Goal: Task Accomplishment & Management: Use online tool/utility

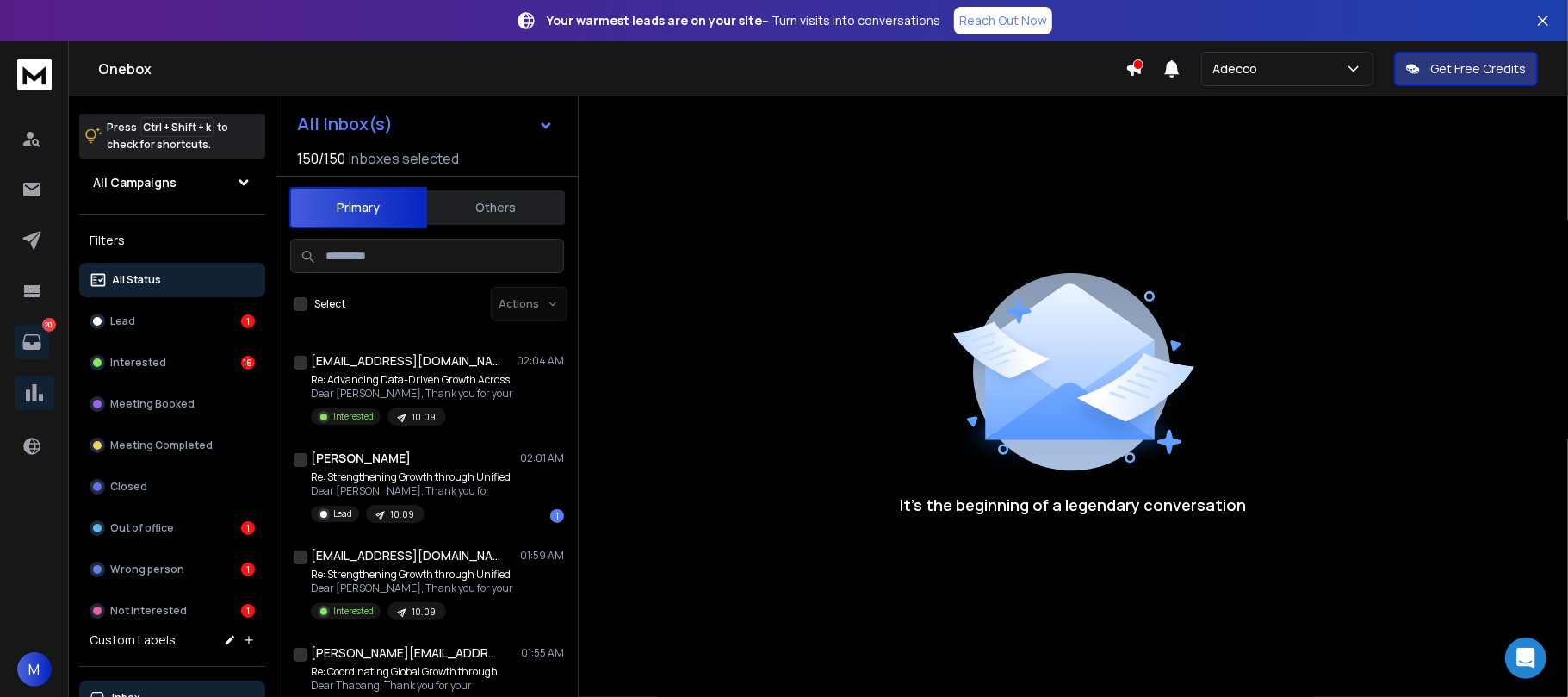
scroll to position [1262, 0]
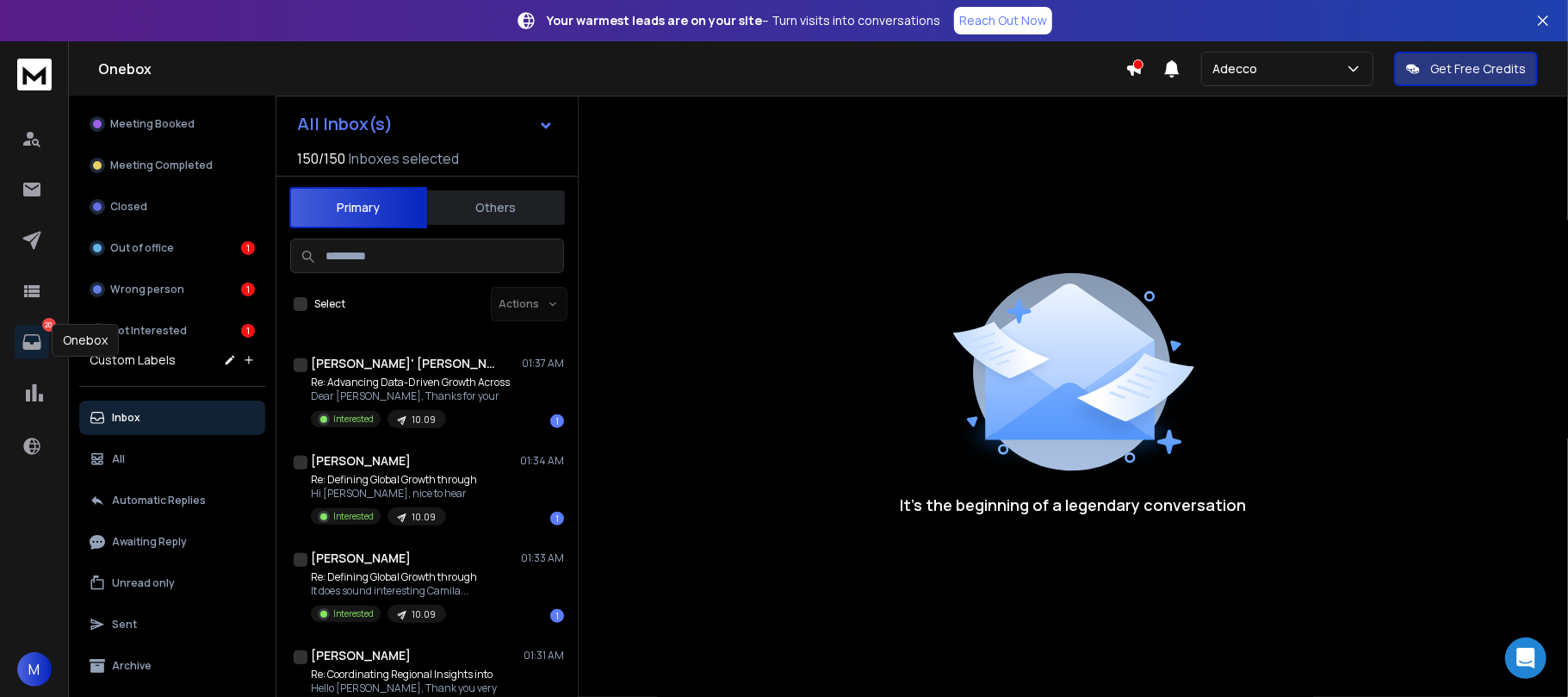
click at [28, 346] on icon at bounding box center [31, 342] width 18 height 15
click at [1282, 64] on div "Adecco" at bounding box center [1287, 69] width 150 height 17
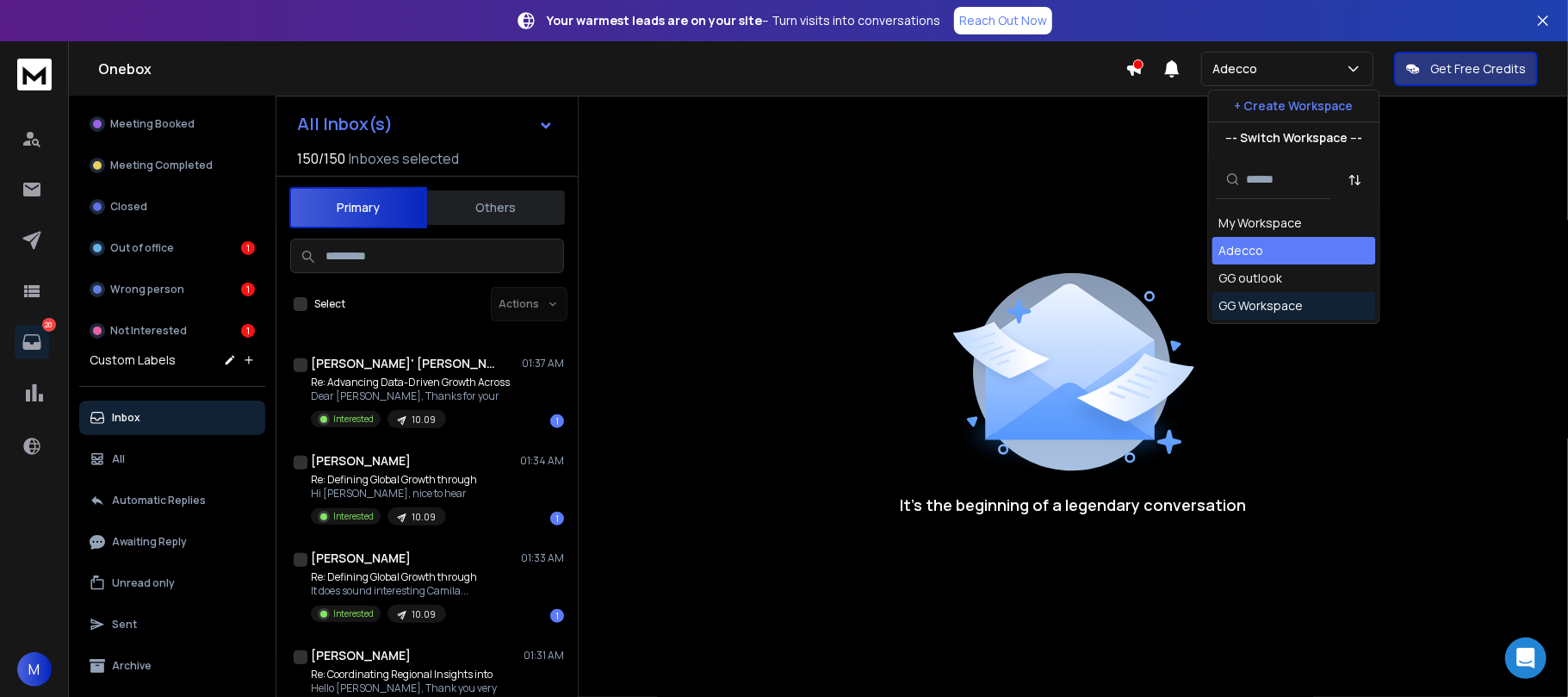
click at [1251, 311] on div "GG Workspace" at bounding box center [1261, 306] width 84 height 17
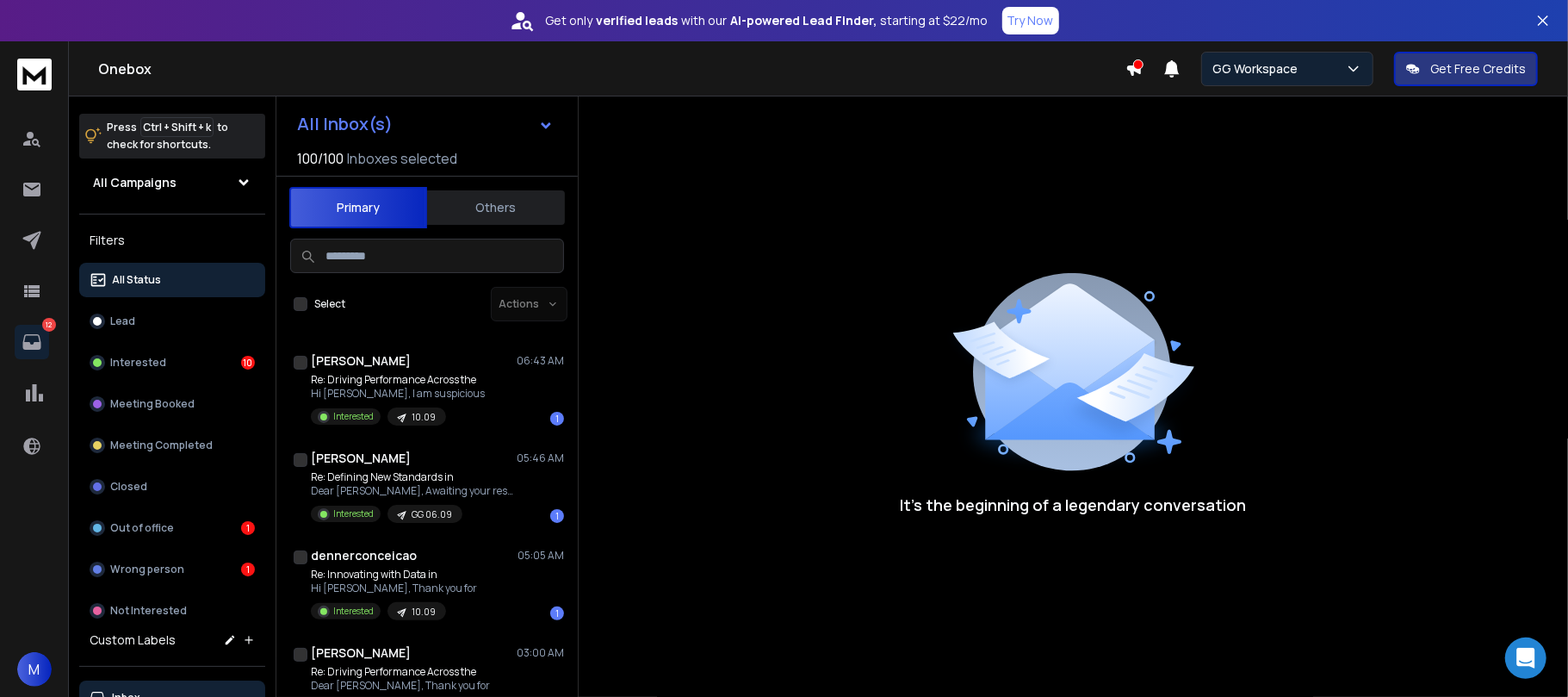
click at [1282, 74] on p "GG Workspace" at bounding box center [1259, 69] width 93 height 17
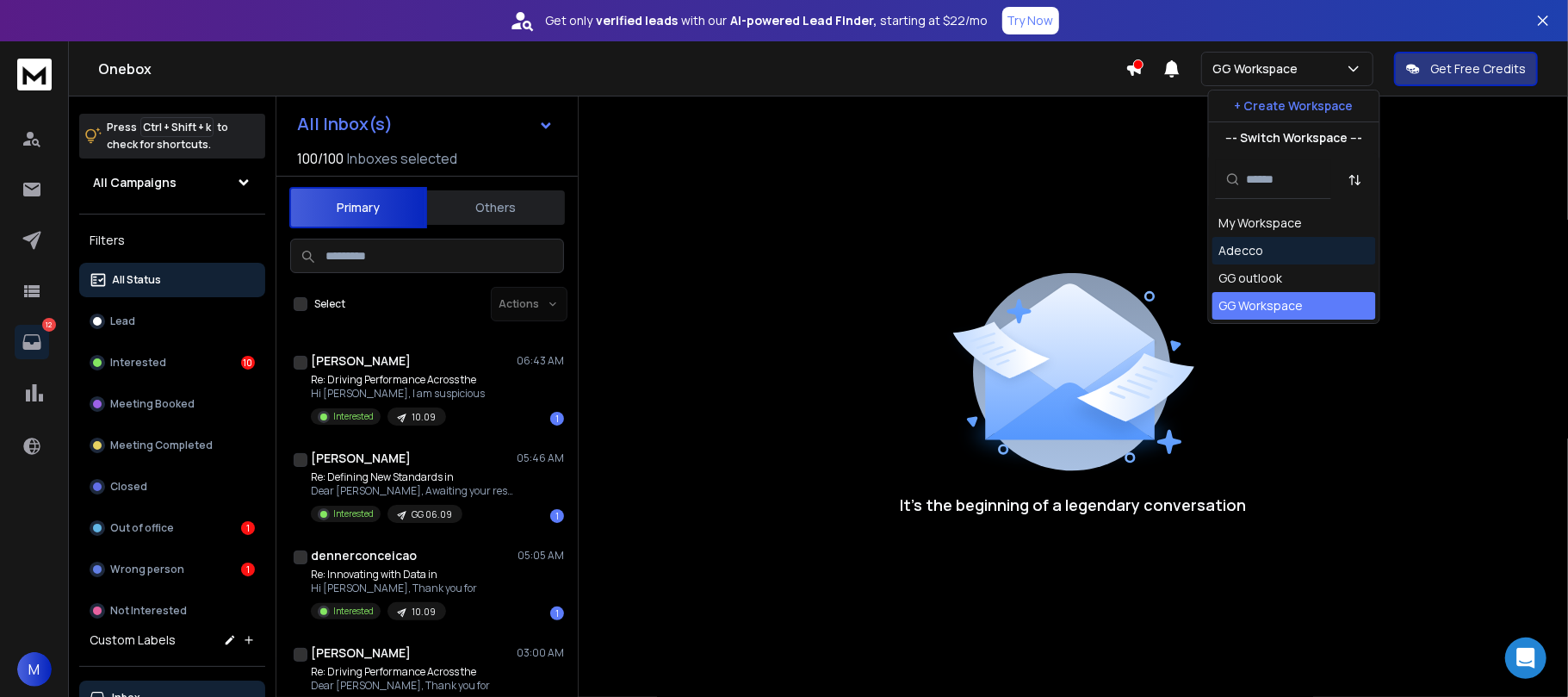
click at [1247, 246] on div "Adecco" at bounding box center [1241, 250] width 45 height 17
